Goal: Communication & Community: Answer question/provide support

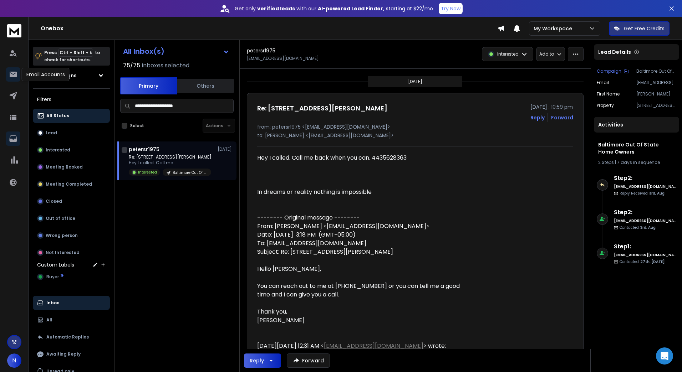
click at [12, 73] on icon at bounding box center [13, 75] width 7 height 6
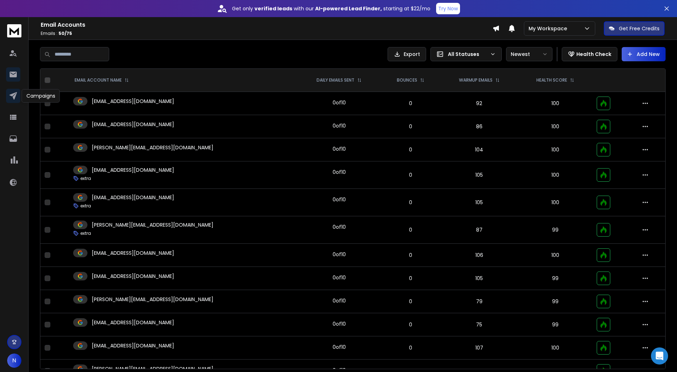
click at [16, 99] on icon at bounding box center [13, 96] width 9 height 9
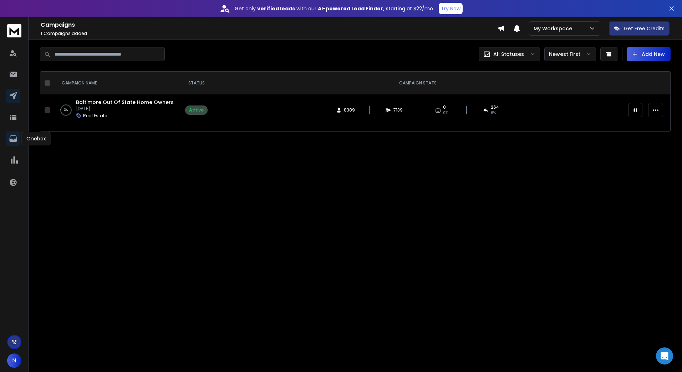
click at [13, 139] on icon at bounding box center [13, 138] width 9 height 9
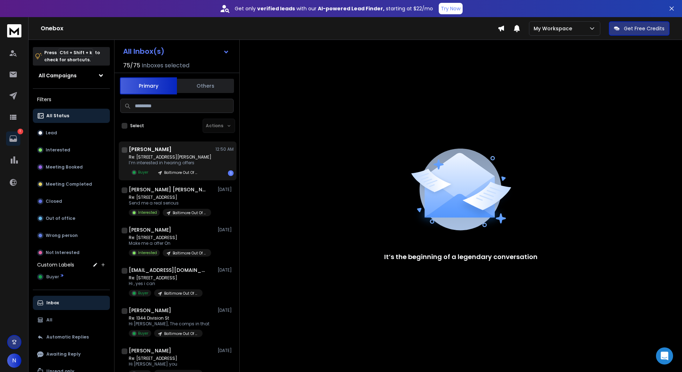
click at [200, 169] on div "Baltimore Out Of State Home Owners" at bounding box center [178, 172] width 49 height 7
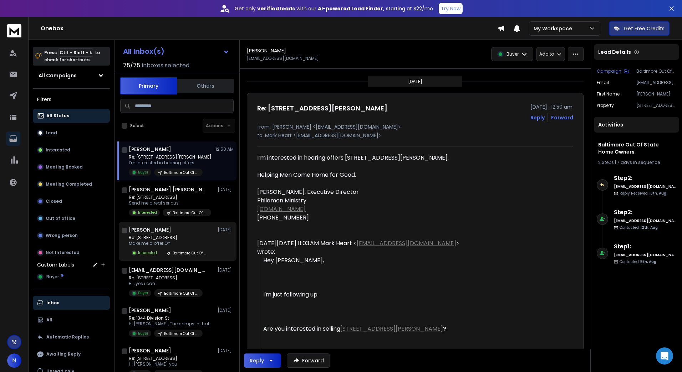
click at [185, 243] on p "Make me a offer On" at bounding box center [170, 244] width 82 height 6
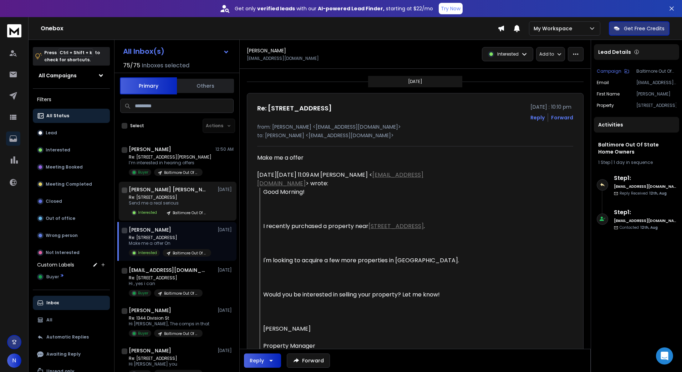
click at [189, 202] on p "Send me a real serious" at bounding box center [170, 203] width 82 height 6
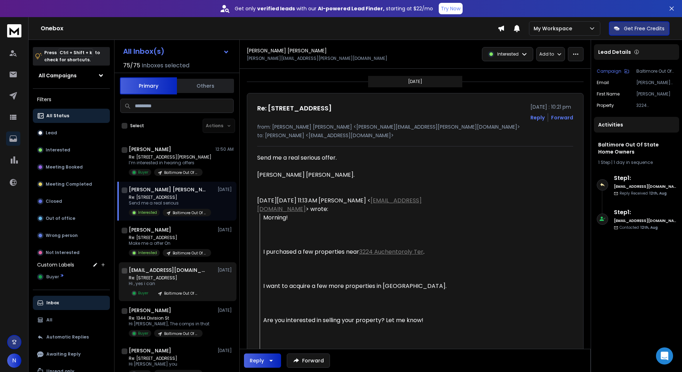
click at [185, 274] on div "[EMAIL_ADDRESS][DOMAIN_NAME] [DATE] Re: [STREET_ADDRESS] , yes i can Buyer Balt…" at bounding box center [181, 282] width 105 height 30
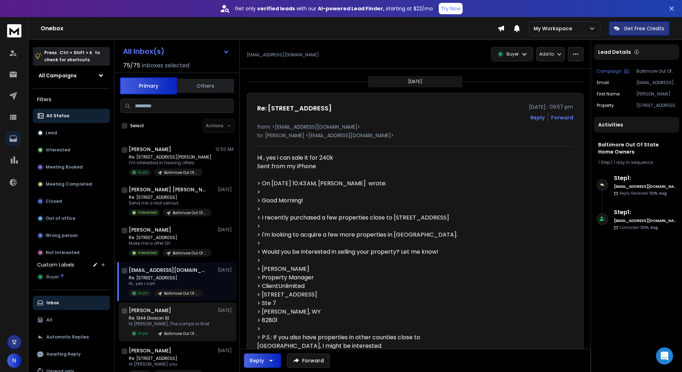
click at [151, 310] on h1 "[PERSON_NAME]" at bounding box center [150, 310] width 42 height 7
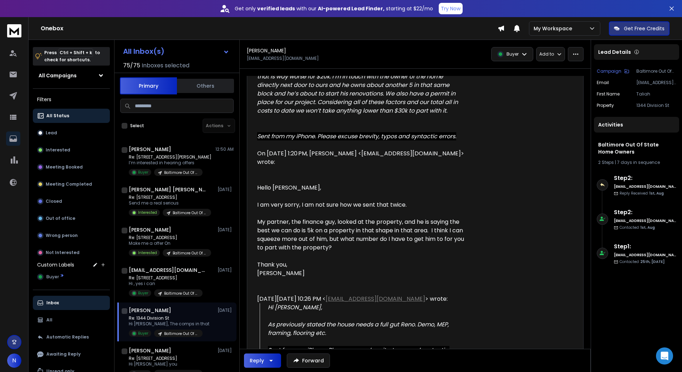
scroll to position [36, 0]
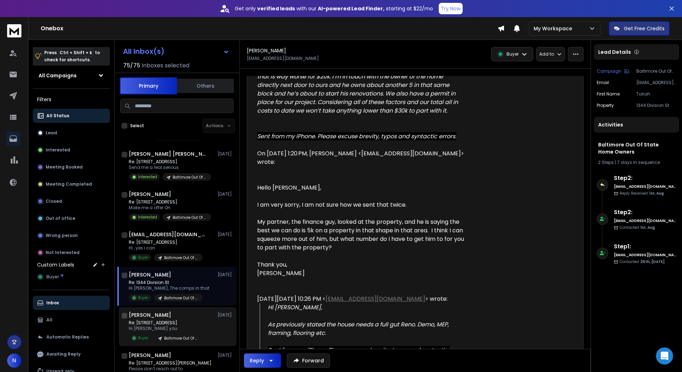
click at [178, 324] on p "Re: [STREET_ADDRESS]" at bounding box center [166, 323] width 74 height 6
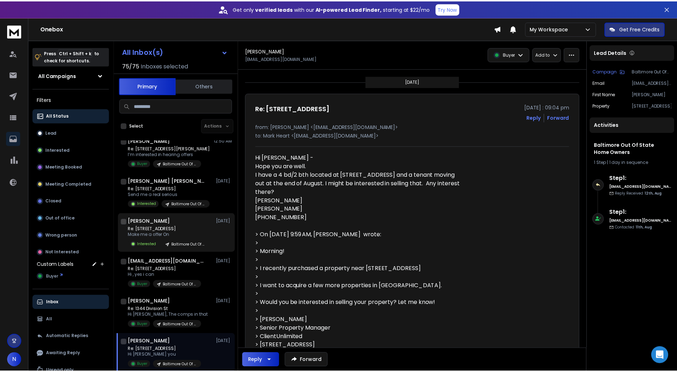
scroll to position [0, 0]
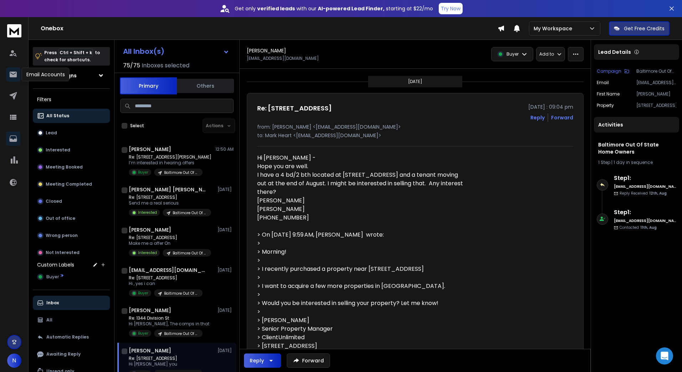
click at [17, 73] on icon at bounding box center [13, 74] width 9 height 9
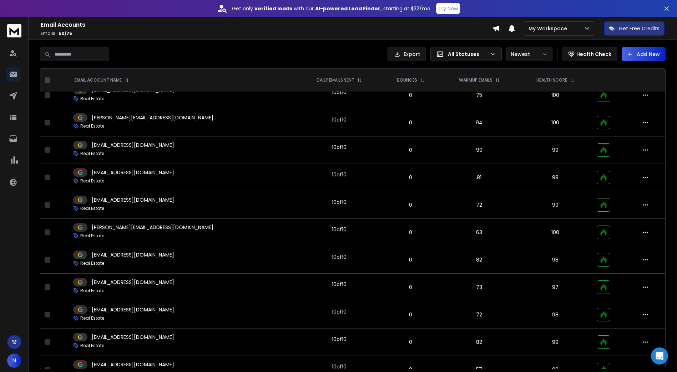
scroll to position [959, 0]
